Goal: Task Accomplishment & Management: Manage account settings

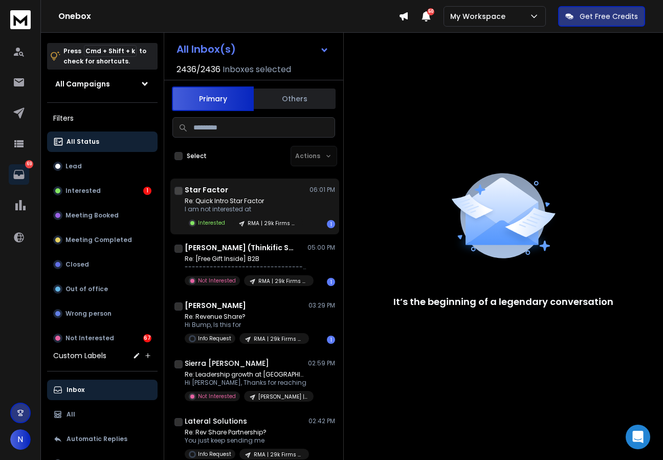
click at [241, 213] on div "Re: Quick Intro Star Factor I am not interested at Interested RMA | 29k Firms (…" at bounding box center [244, 212] width 118 height 31
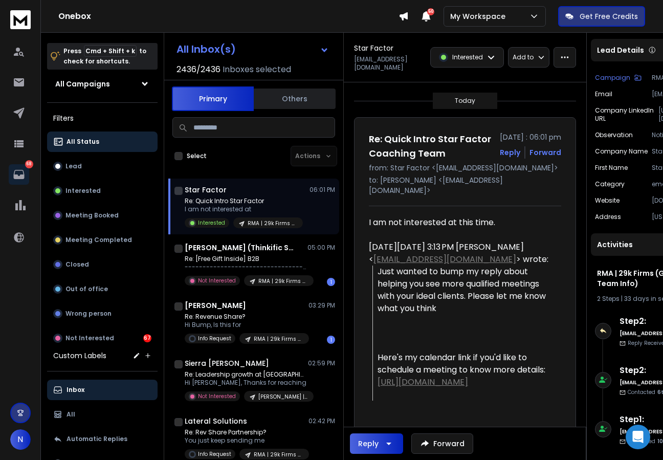
click at [504, 58] on div "Interested" at bounding box center [467, 57] width 73 height 19
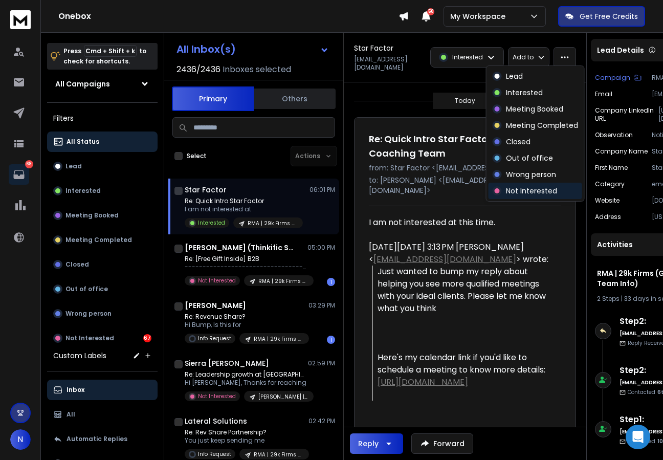
click at [517, 191] on p "Not Interested" at bounding box center [531, 191] width 51 height 10
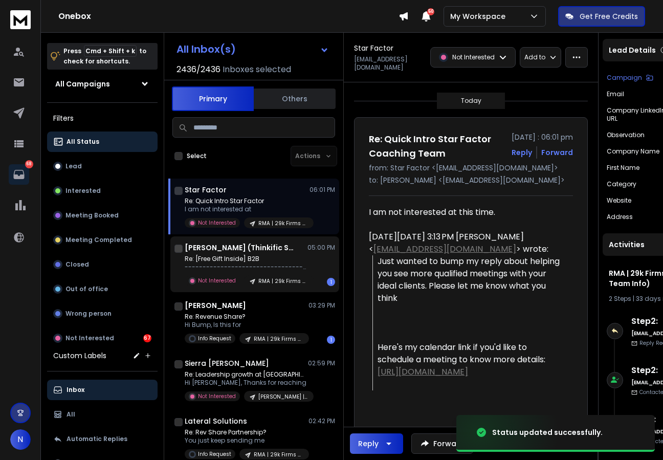
click at [261, 273] on div "Re: [Free Gift Inside] B2B ---------------------------------------------- Jezza…" at bounding box center [249, 270] width 129 height 31
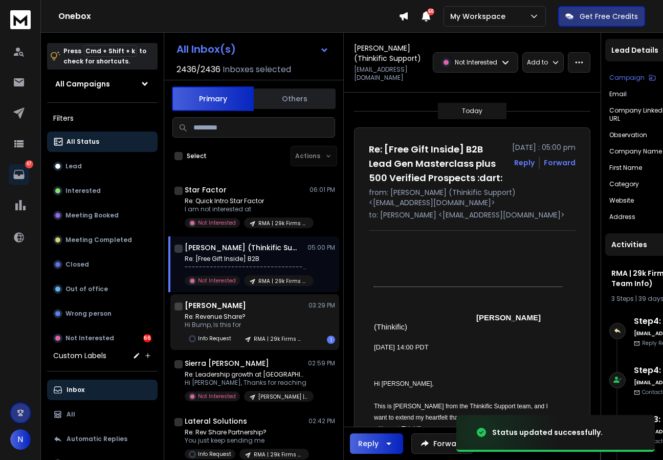
click at [318, 324] on div "Re: Revenue Share? Hi Bump, Is this for Info Request RMA | 29k Firms (General T…" at bounding box center [260, 328] width 150 height 31
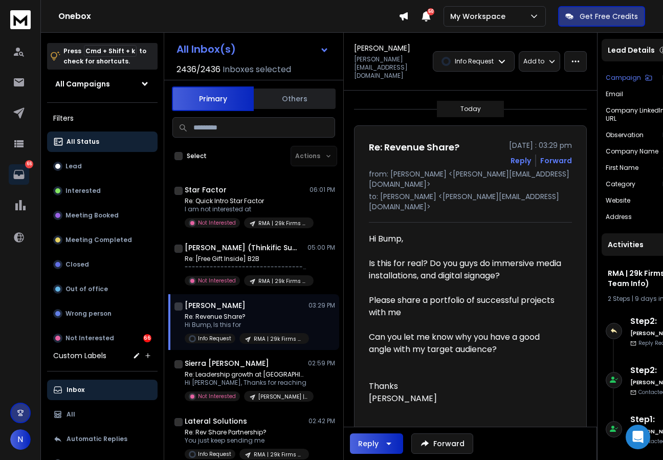
click at [504, 257] on div "Is this for real? Do you guys do immersive media installations, and digital sig…" at bounding box center [466, 269] width 195 height 25
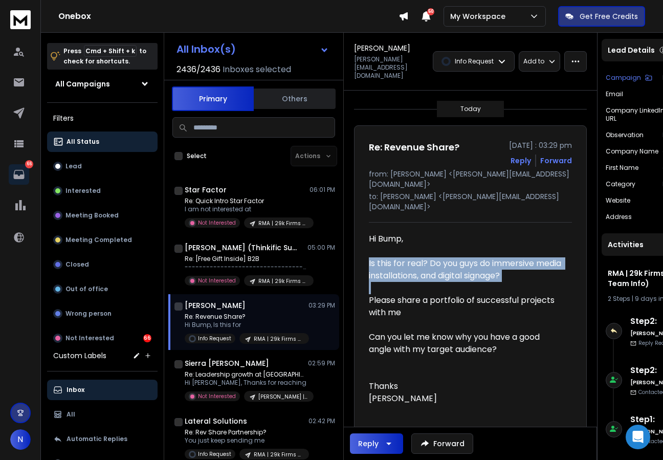
click at [504, 257] on div "Is this for real? Do you guys do immersive media installations, and digital sig…" at bounding box center [466, 269] width 195 height 25
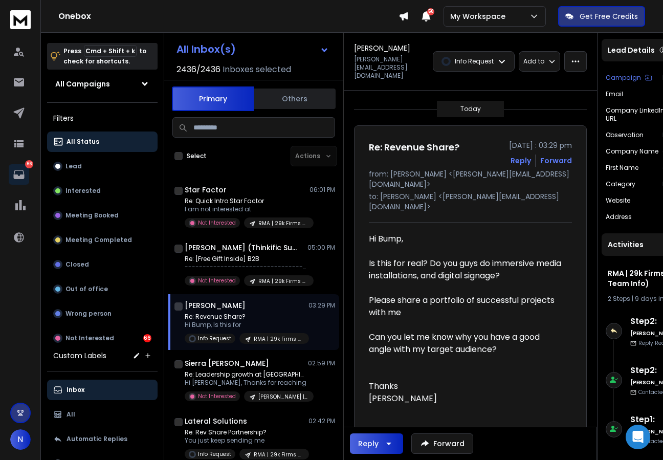
click at [457, 294] on div "Please share a portfolio of successful projects with me" at bounding box center [466, 306] width 195 height 25
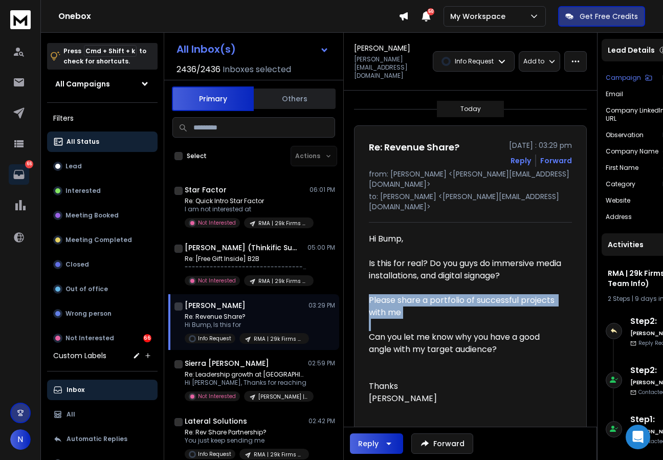
click at [457, 294] on div "Please share a portfolio of successful projects with me" at bounding box center [466, 306] width 195 height 25
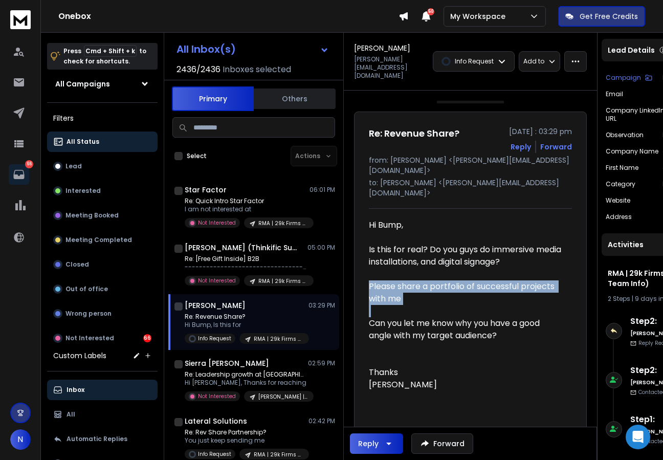
scroll to position [24, 0]
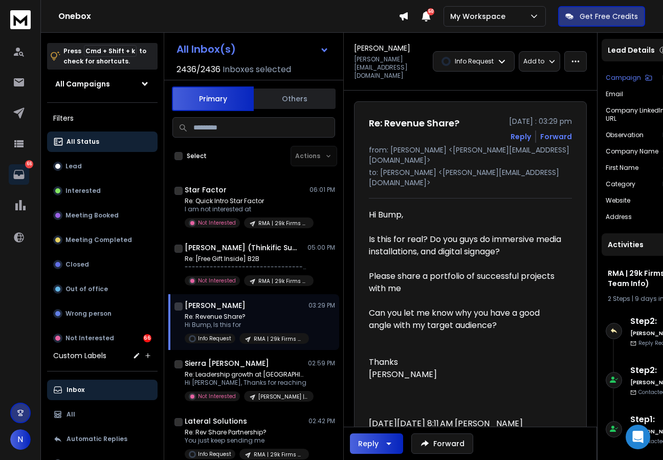
click at [418, 307] on div "Can you let me know why you have a good angle with my target audience?" at bounding box center [466, 319] width 195 height 25
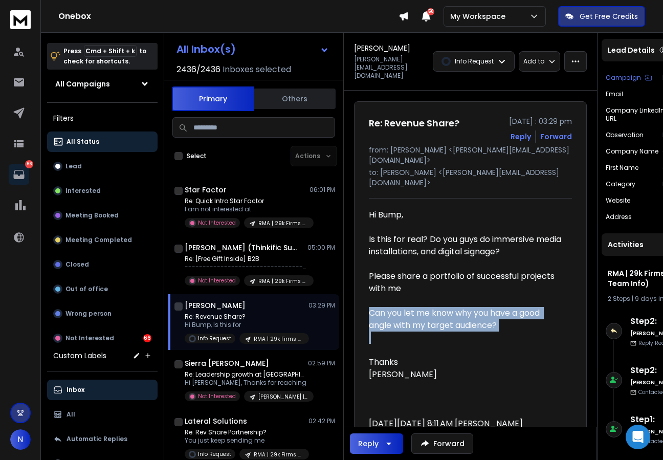
click at [418, 307] on div "Can you let me know why you have a good angle with my target audience?" at bounding box center [466, 319] width 195 height 25
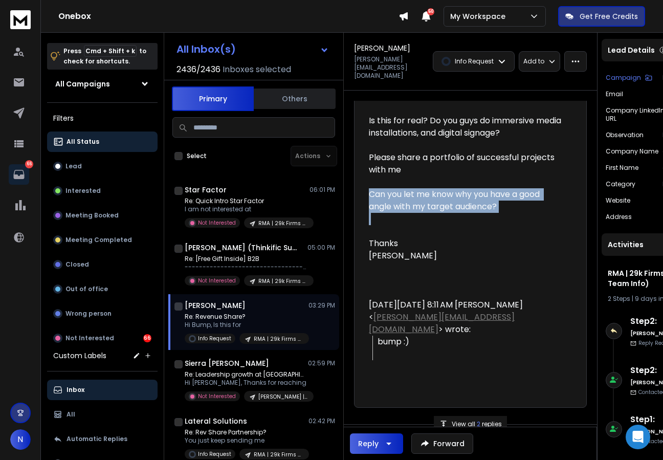
scroll to position [156, 0]
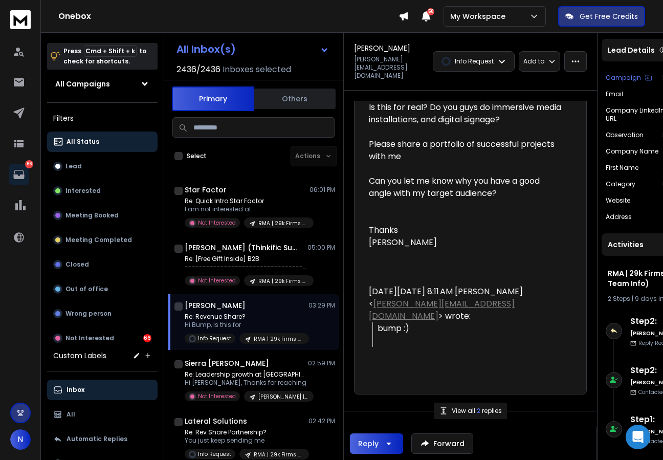
click at [452, 407] on p "View all 2 replies" at bounding box center [477, 411] width 50 height 8
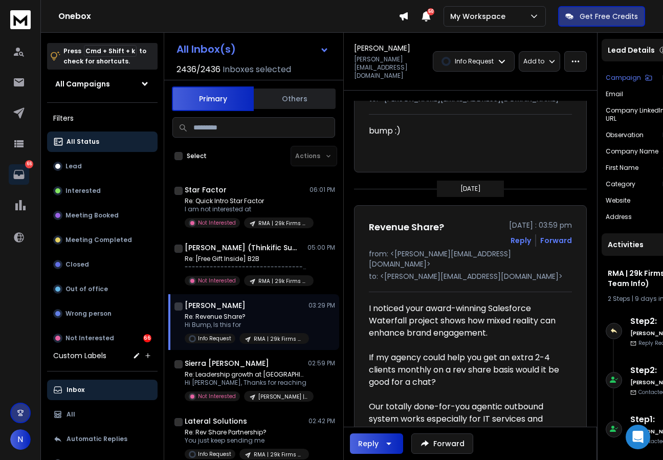
scroll to position [561, 0]
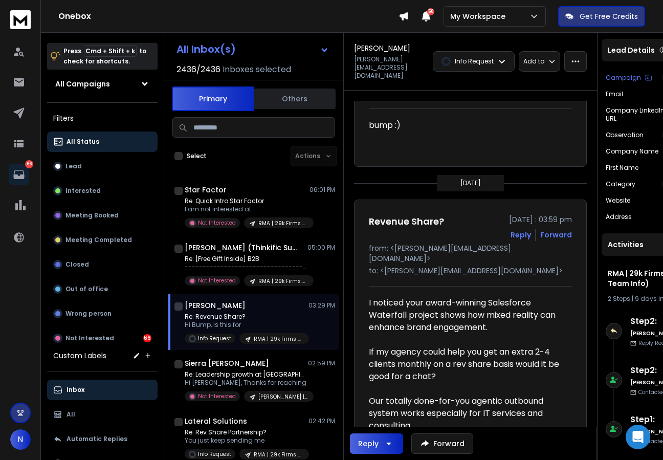
click at [470, 297] on div "I noticed your award-winning Salesforce Waterfall project shows how mixed reali…" at bounding box center [470, 424] width 203 height 254
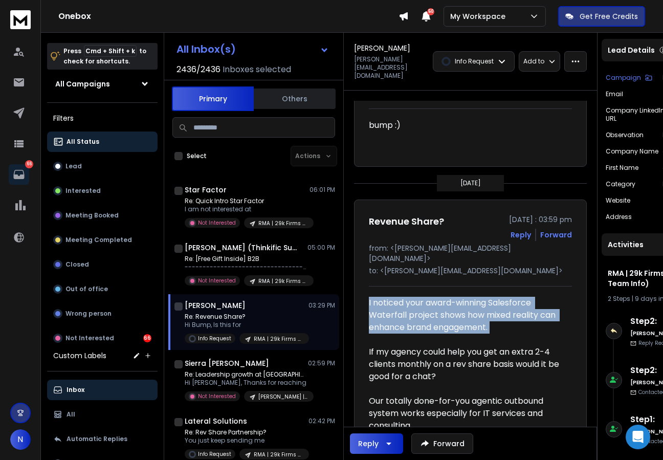
click at [470, 297] on div "I noticed your award-winning Salesforce Waterfall project shows how mixed reali…" at bounding box center [470, 424] width 203 height 254
click at [428, 297] on div "I noticed your award-winning Salesforce Waterfall project shows how mixed reali…" at bounding box center [470, 424] width 203 height 254
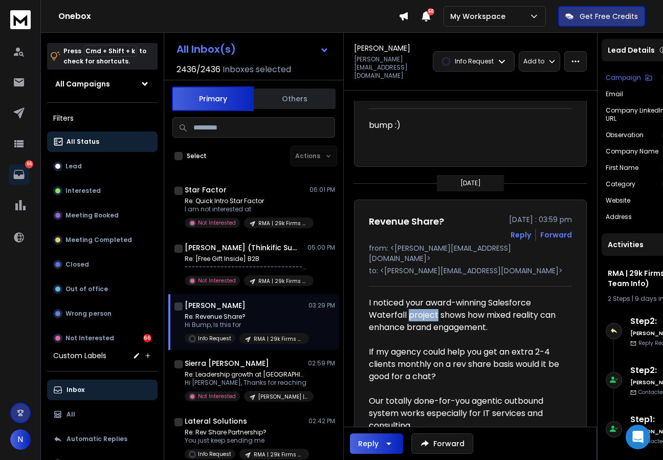
click at [428, 297] on div "I noticed your award-winning Salesforce Waterfall project shows how mixed reali…" at bounding box center [470, 424] width 203 height 254
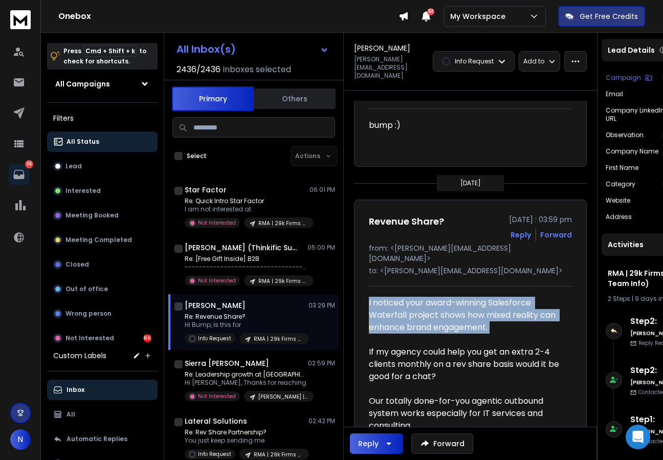
click at [428, 297] on div "I noticed your award-winning Salesforce Waterfall project shows how mixed reali…" at bounding box center [470, 424] width 203 height 254
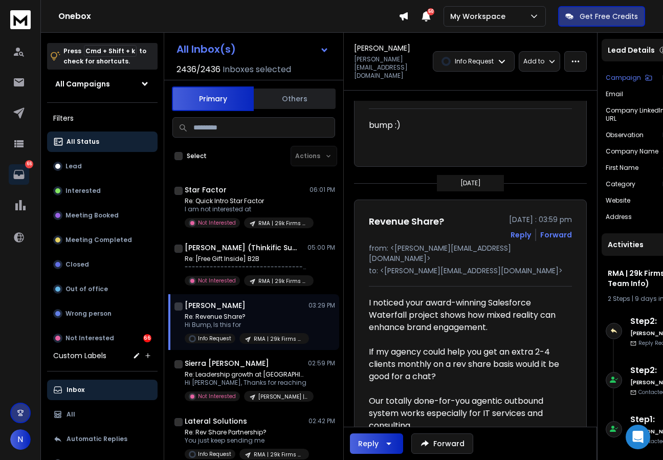
click at [395, 318] on div "I noticed your award-winning Salesforce Waterfall project shows how mixed reali…" at bounding box center [470, 424] width 203 height 254
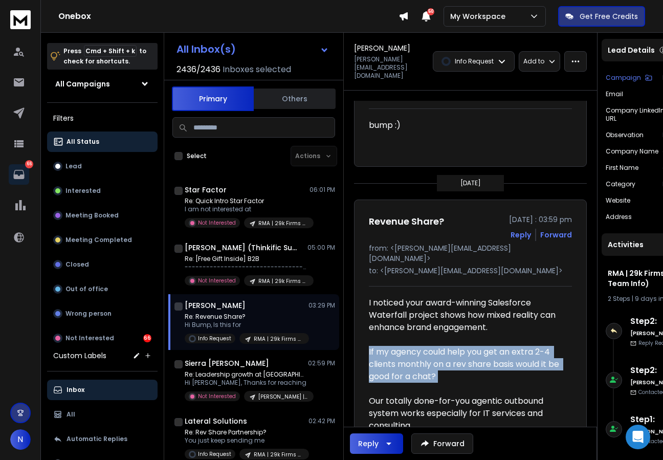
click at [395, 318] on div "I noticed your award-winning Salesforce Waterfall project shows how mixed reali…" at bounding box center [470, 424] width 203 height 254
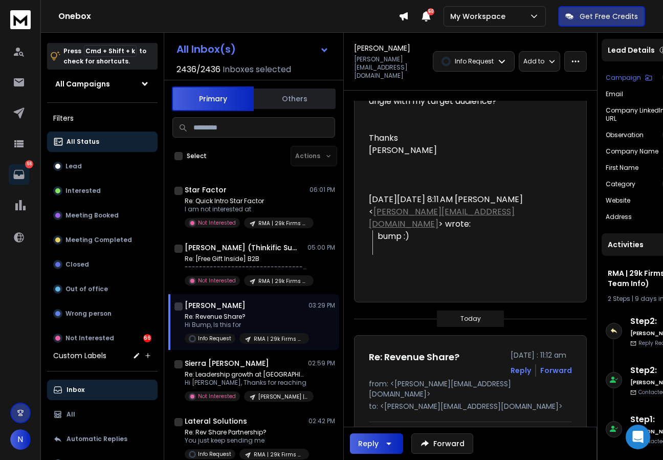
scroll to position [0, 0]
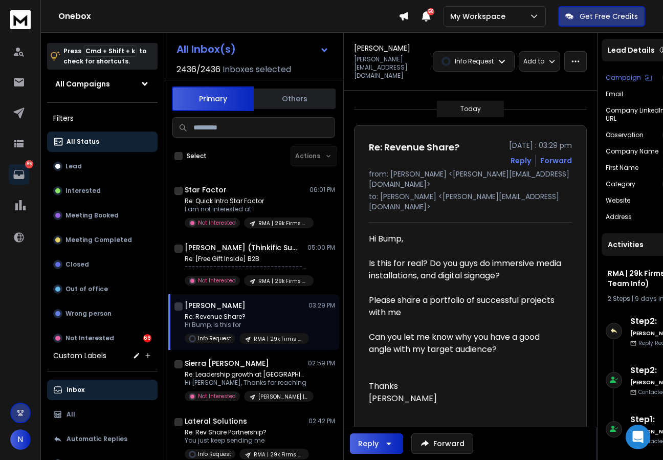
click at [430, 257] on div "Is this for real? Do you guys do immersive media installations, and digital sig…" at bounding box center [466, 269] width 195 height 25
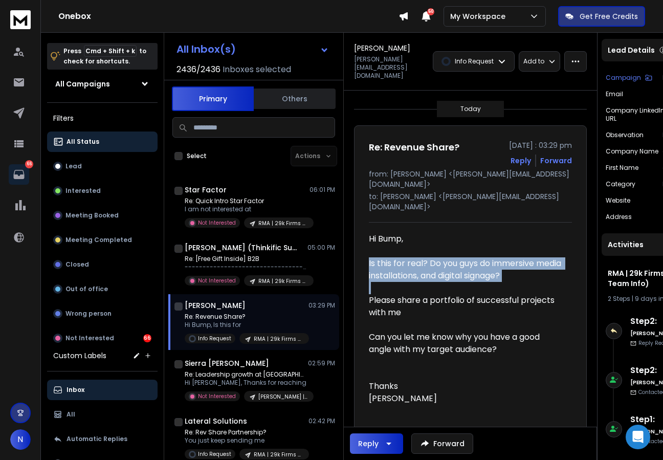
click at [430, 257] on div "Is this for real? Do you guys do immersive media installations, and digital sig…" at bounding box center [466, 269] width 195 height 25
click at [491, 257] on div "Is this for real? Do you guys do immersive media installations, and digital sig…" at bounding box center [466, 269] width 195 height 25
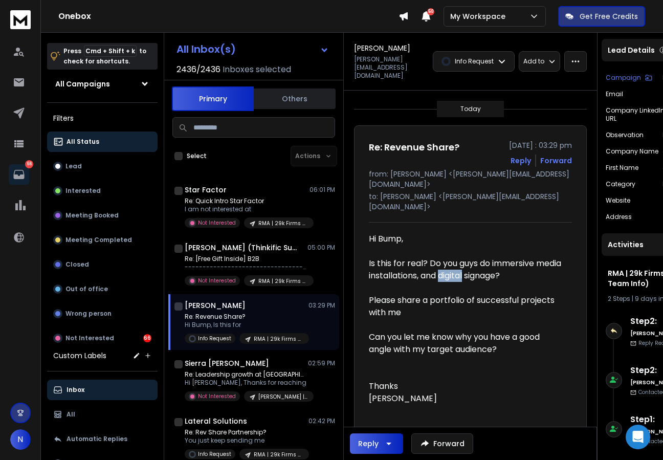
click at [491, 257] on div "Is this for real? Do you guys do immersive media installations, and digital sig…" at bounding box center [466, 269] width 195 height 25
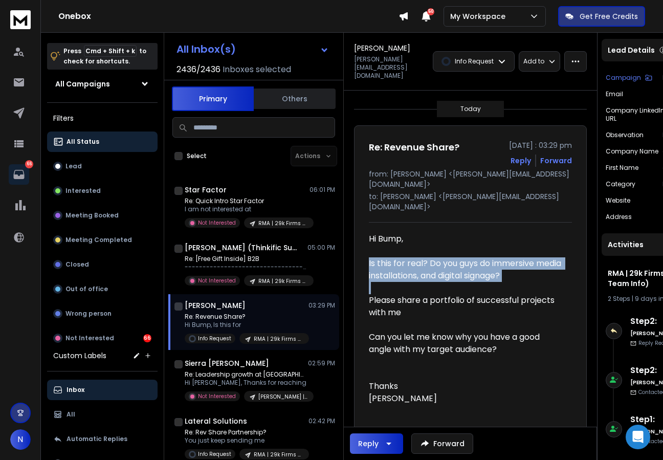
click at [491, 257] on div "Is this for real? Do you guys do immersive media installations, and digital sig…" at bounding box center [466, 269] width 195 height 25
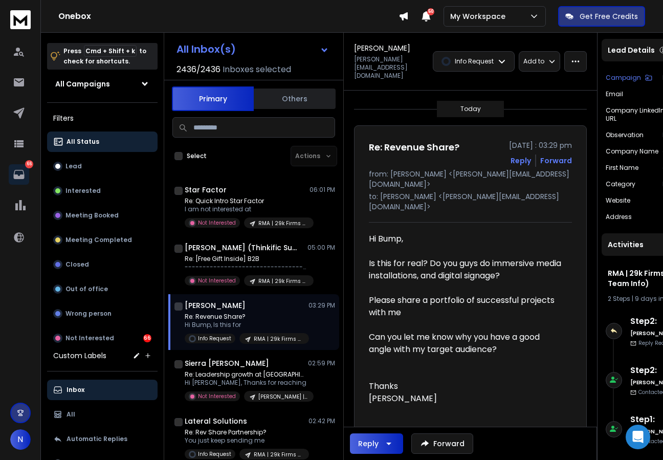
click at [404, 294] on div "Please share a portfolio of successful projects with me" at bounding box center [466, 306] width 195 height 25
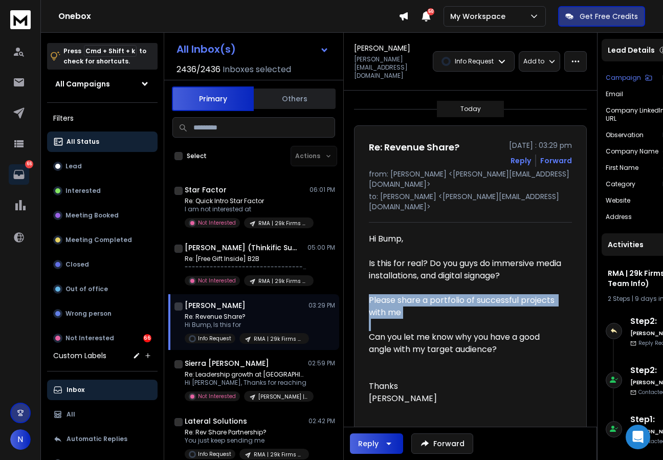
click at [404, 294] on div "Please share a portfolio of successful projects with me" at bounding box center [466, 306] width 195 height 25
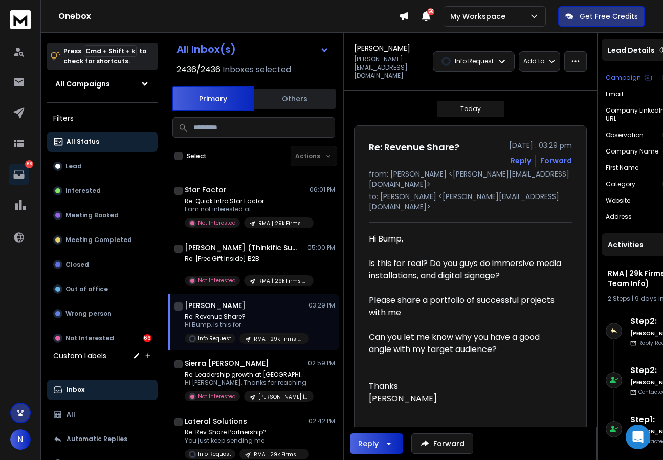
click at [416, 331] on div "Can you let me know why you have a good angle with my target audience?" at bounding box center [466, 343] width 195 height 25
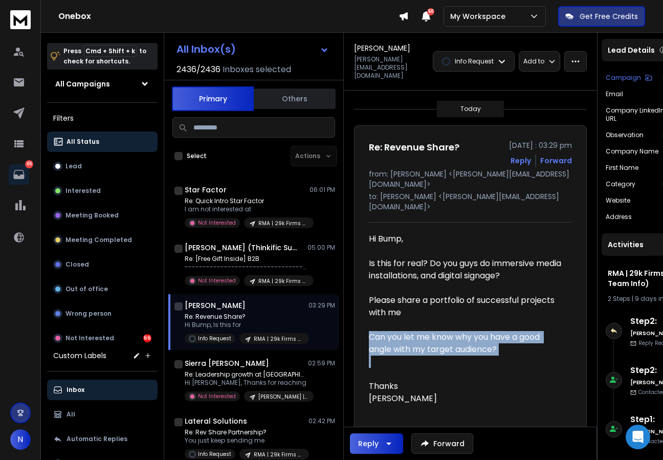
click at [416, 331] on div "Can you let me know why you have a good angle with my target audience?" at bounding box center [466, 343] width 195 height 25
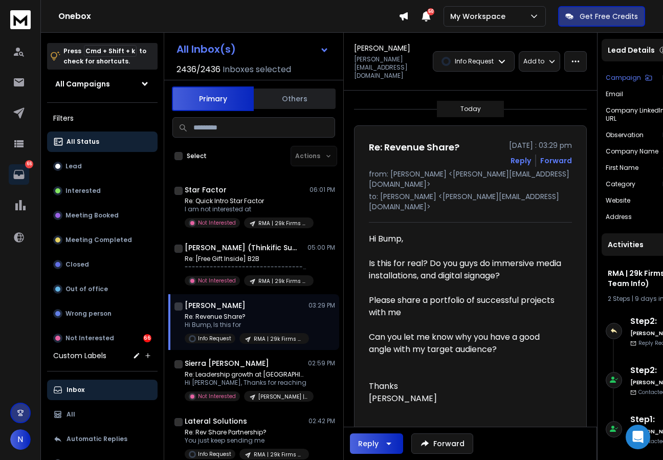
click at [416, 294] on div "Please share a portfolio of successful projects with me" at bounding box center [466, 306] width 195 height 25
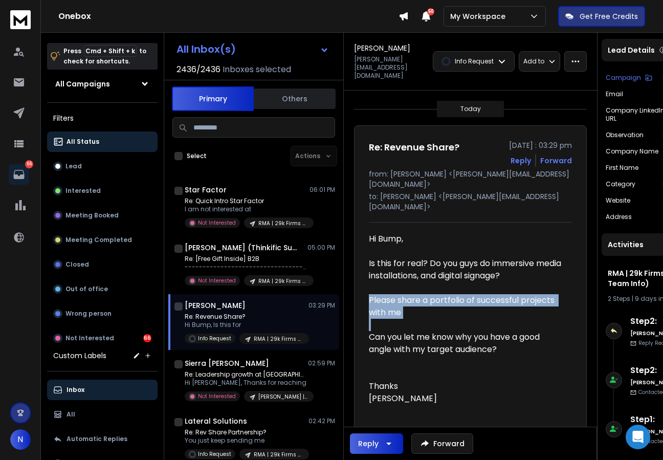
click at [416, 294] on div "Please share a portfolio of successful projects with me" at bounding box center [466, 306] width 195 height 25
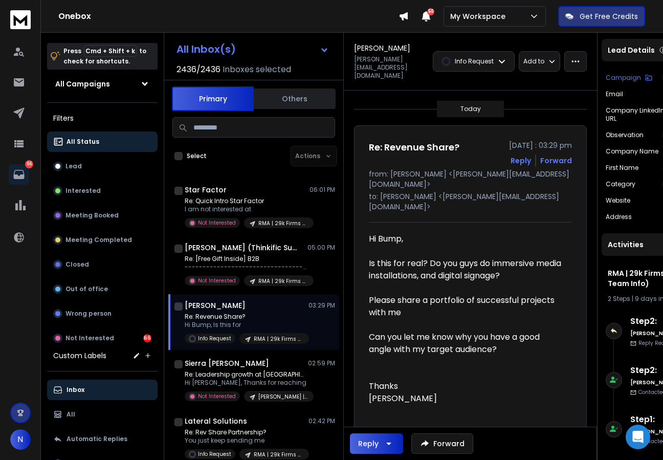
click at [415, 331] on div "Can you let me know why you have a good angle with my target audience?" at bounding box center [466, 343] width 195 height 25
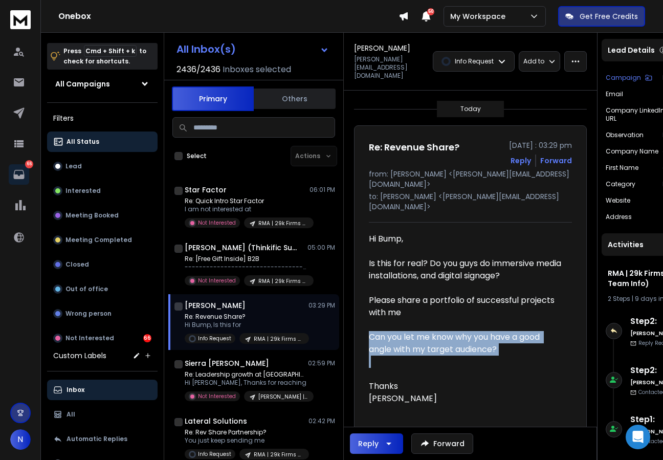
click at [415, 331] on div "Can you let me know why you have a good angle with my target audience?" at bounding box center [466, 343] width 195 height 25
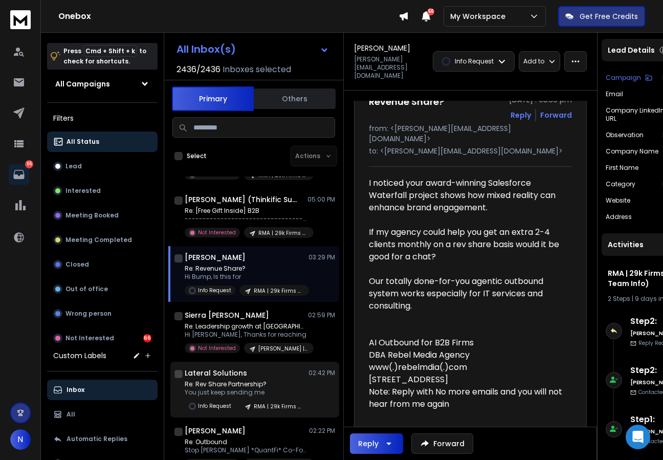
scroll to position [54, 0]
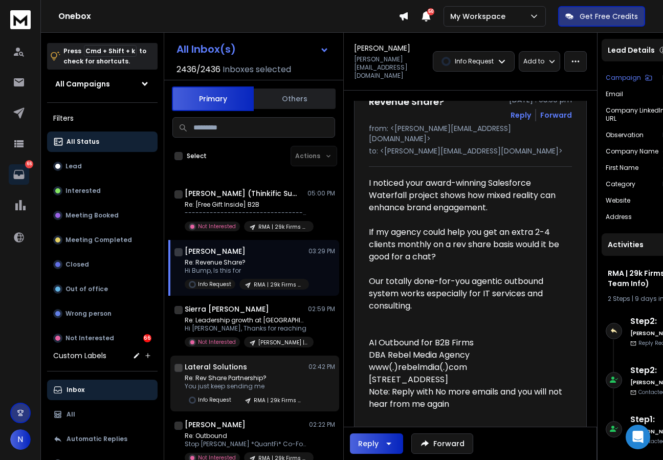
click at [247, 377] on p "Re: Rev Share Partnership?" at bounding box center [246, 378] width 123 height 8
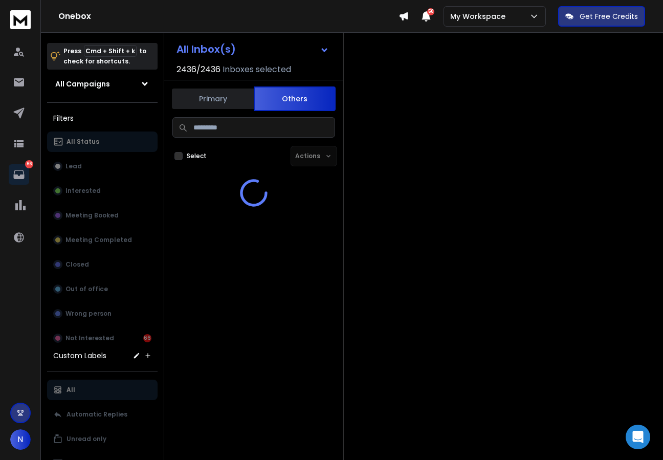
click at [291, 101] on button "Others" at bounding box center [295, 98] width 82 height 25
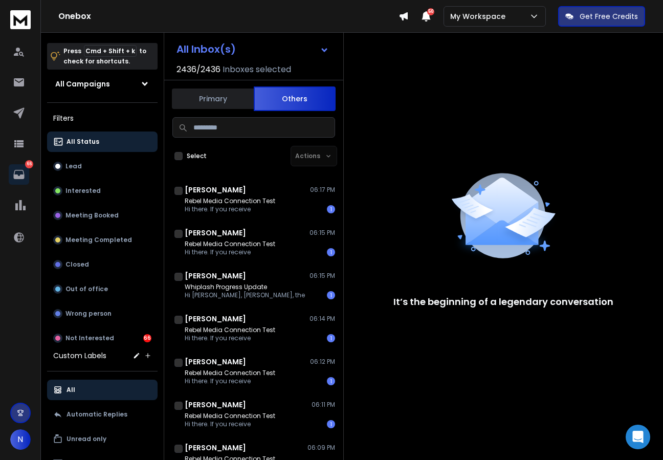
click at [292, 100] on button "Others" at bounding box center [295, 98] width 82 height 25
click at [234, 99] on button "Primary" at bounding box center [213, 99] width 82 height 23
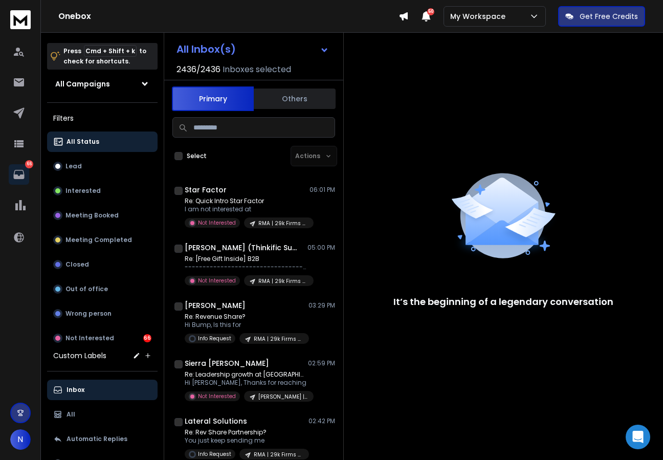
click at [287, 95] on button "Others" at bounding box center [295, 99] width 82 height 23
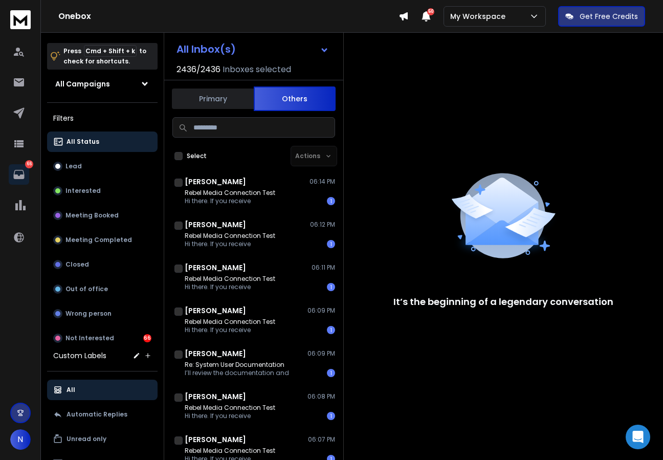
scroll to position [0, 0]
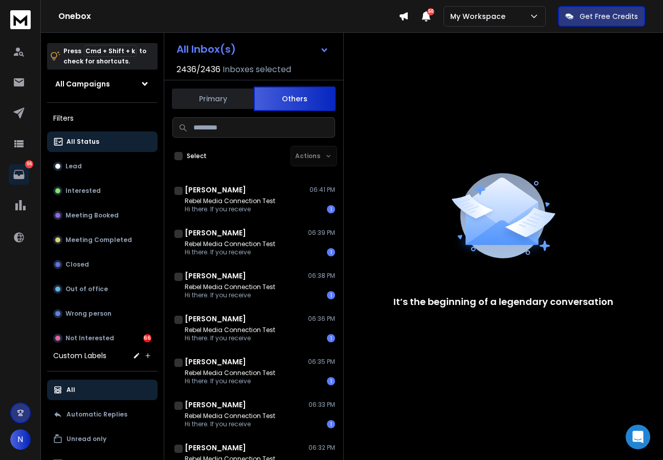
click at [81, 57] on p "Press Cmd + Shift + k to check for shortcuts." at bounding box center [104, 56] width 83 height 20
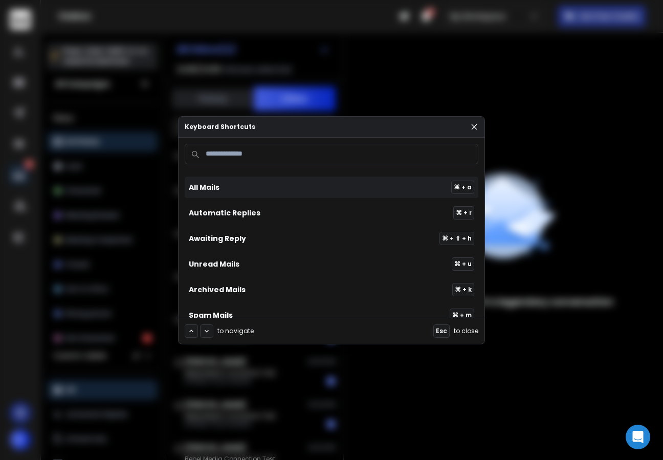
click at [371, 118] on div "Keyboard Shortcuts" at bounding box center [332, 127] width 306 height 21
click at [342, 99] on div "Keyboard Shortcuts All Mails ⌘ + a Automatic Replies ⌘ + r Awaiting Reply ⌘ + ⇧…" at bounding box center [331, 230] width 663 height 460
click at [477, 126] on icon at bounding box center [474, 127] width 8 height 8
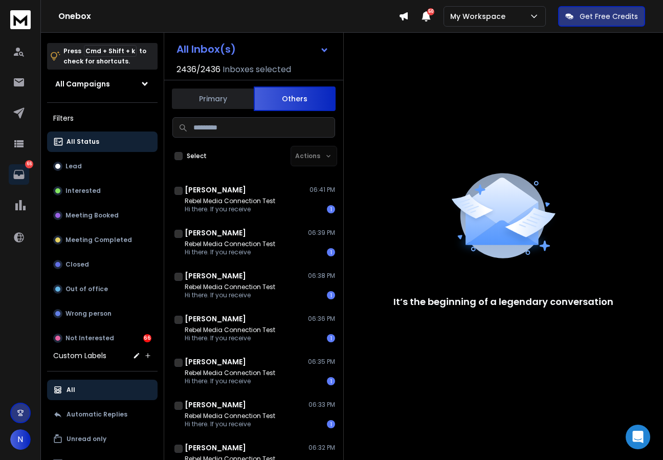
click at [283, 93] on button "Others" at bounding box center [295, 98] width 82 height 25
click at [232, 96] on button "Primary" at bounding box center [213, 99] width 82 height 23
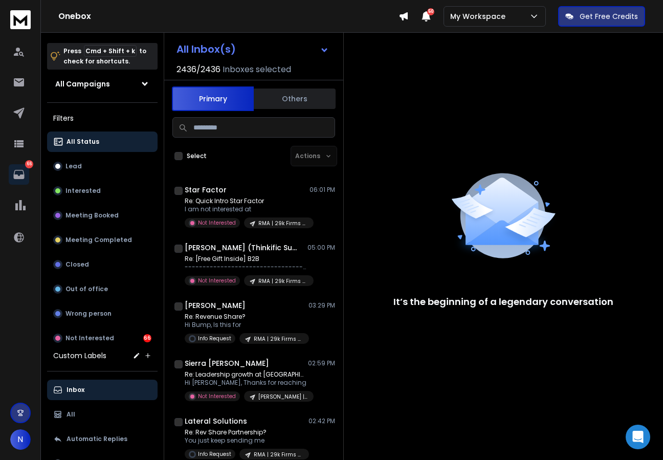
click at [289, 95] on button "Others" at bounding box center [295, 99] width 82 height 23
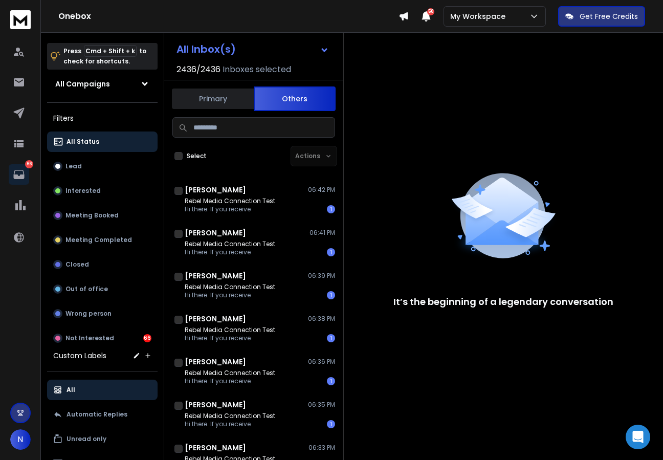
click at [209, 127] on input at bounding box center [253, 127] width 163 height 20
click at [232, 101] on button "Primary" at bounding box center [213, 99] width 82 height 23
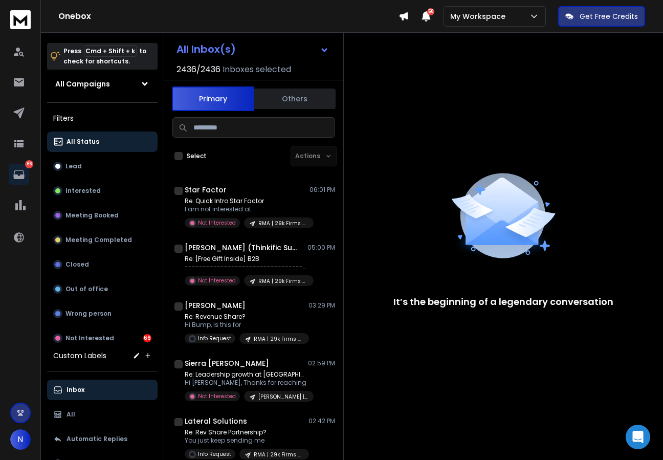
click at [284, 98] on button "Others" at bounding box center [295, 99] width 82 height 23
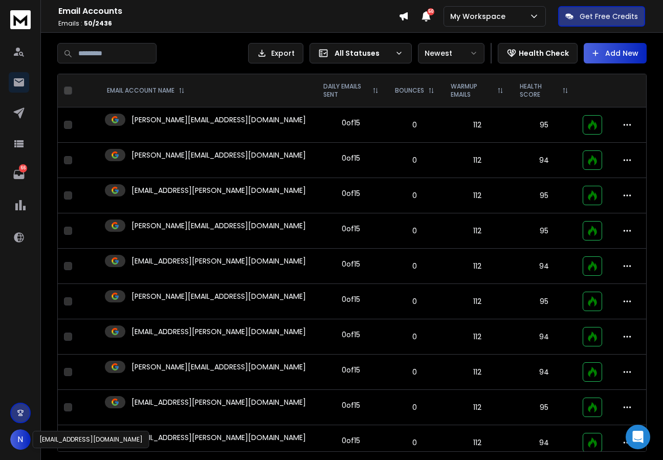
click at [21, 434] on span "N" at bounding box center [20, 439] width 20 height 20
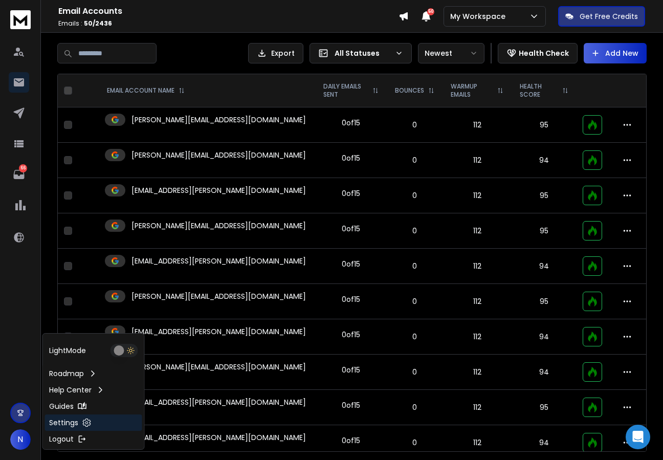
click at [92, 418] on div "Settings" at bounding box center [93, 423] width 97 height 16
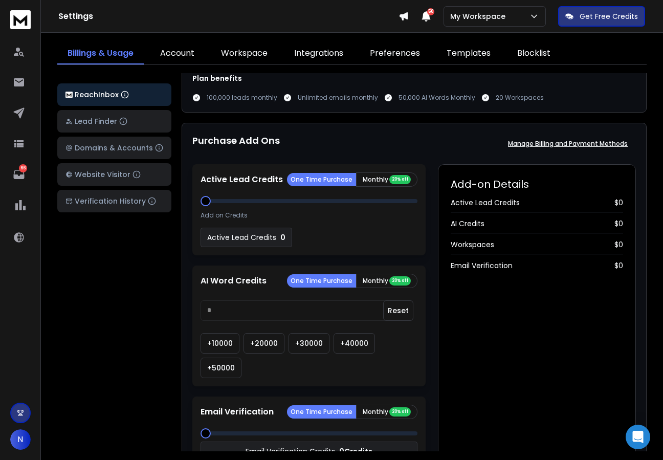
scroll to position [264, 0]
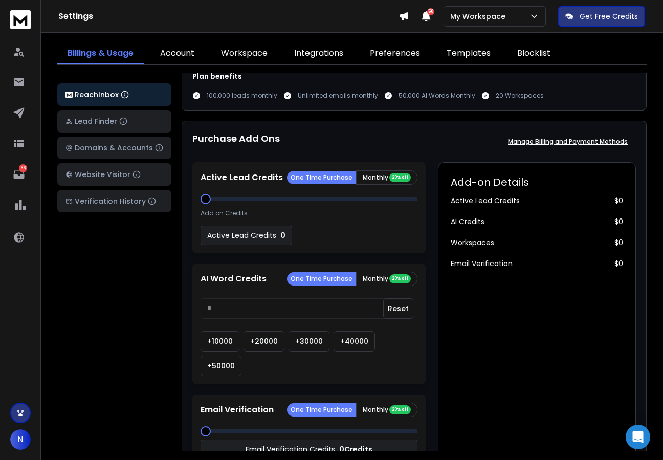
click at [578, 139] on p "Manage Billing and Payment Methods" at bounding box center [568, 142] width 120 height 8
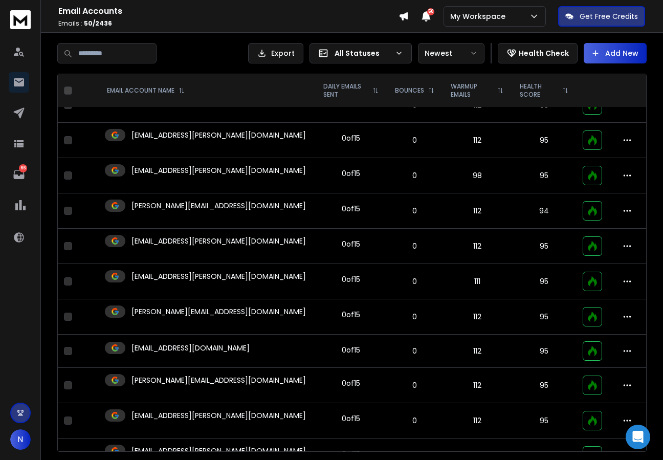
scroll to position [1345, 0]
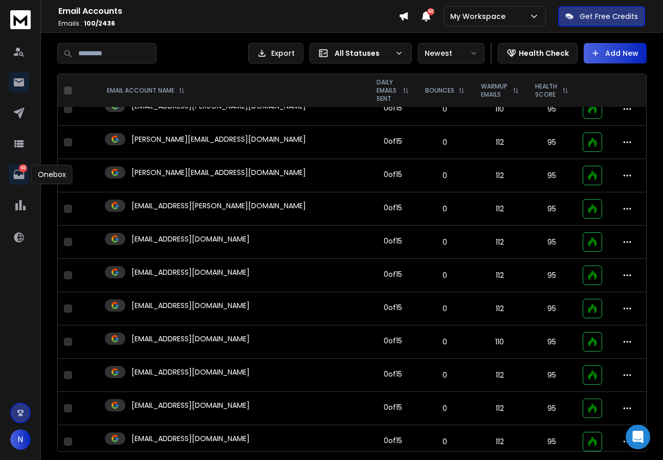
click at [17, 177] on icon at bounding box center [18, 174] width 11 height 9
